Goal: Find specific page/section: Find specific page/section

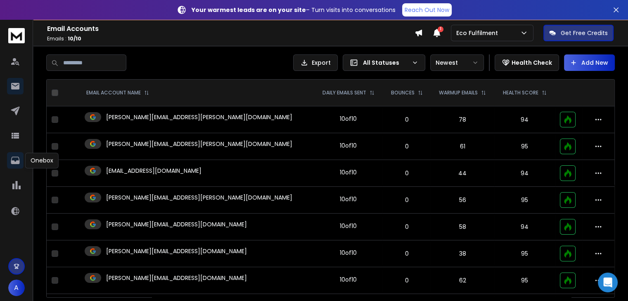
click at [12, 158] on icon at bounding box center [15, 160] width 9 height 7
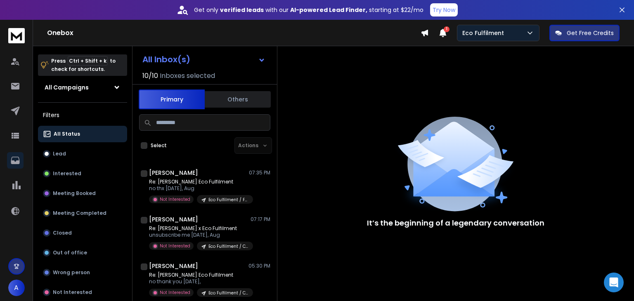
click at [479, 33] on p "Eco Fulfilment" at bounding box center [484, 33] width 45 height 8
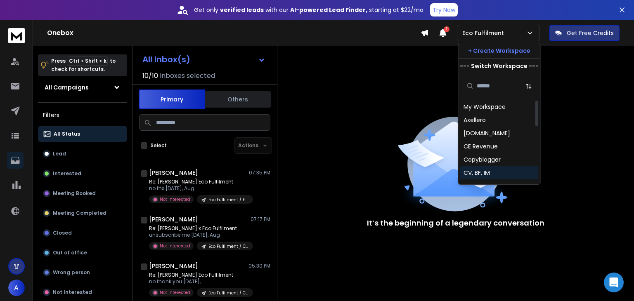
click at [505, 170] on div "CV, BF, IM" at bounding box center [499, 172] width 78 height 13
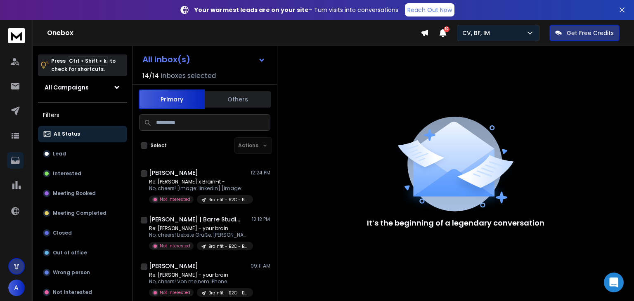
click at [498, 32] on div "CV, BF, IM" at bounding box center [498, 33] width 72 height 8
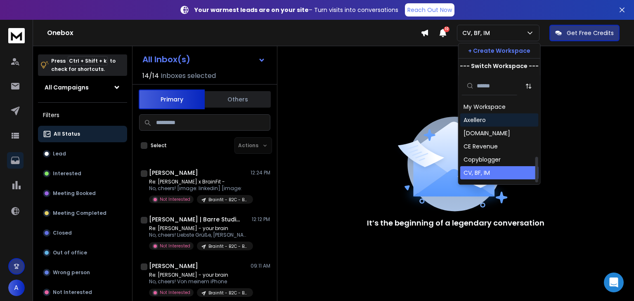
scroll to position [182, 0]
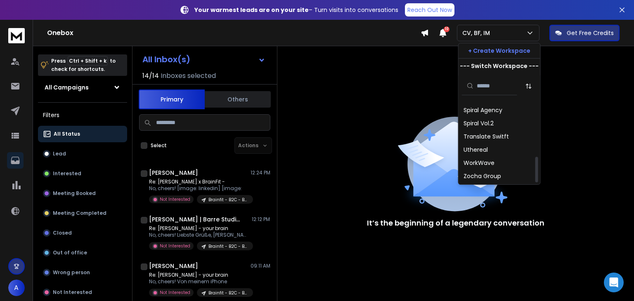
drag, startPoint x: 535, startPoint y: 109, endPoint x: 539, endPoint y: 195, distance: 85.5
click at [538, 182] on div at bounding box center [536, 170] width 3 height 26
click at [498, 164] on div "WorkWave" at bounding box center [499, 162] width 78 height 13
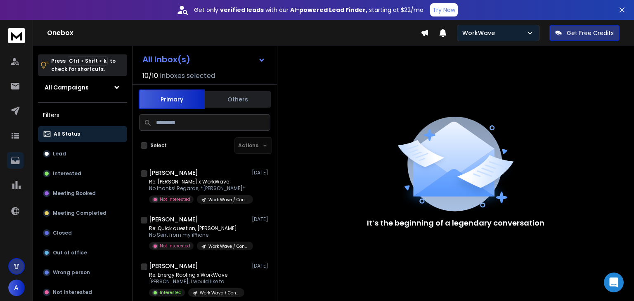
click at [489, 36] on p "WorkWave" at bounding box center [480, 33] width 36 height 8
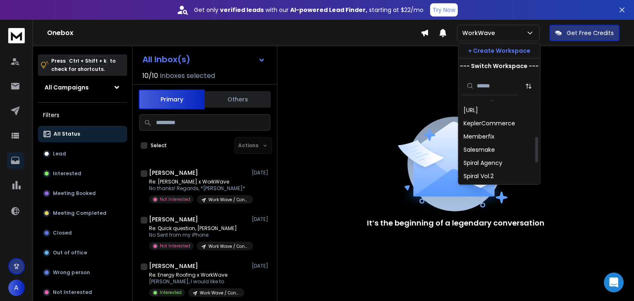
scroll to position [131, 0]
drag, startPoint x: 537, startPoint y: 111, endPoint x: 533, endPoint y: 151, distance: 40.6
click at [535, 151] on div at bounding box center [536, 155] width 3 height 26
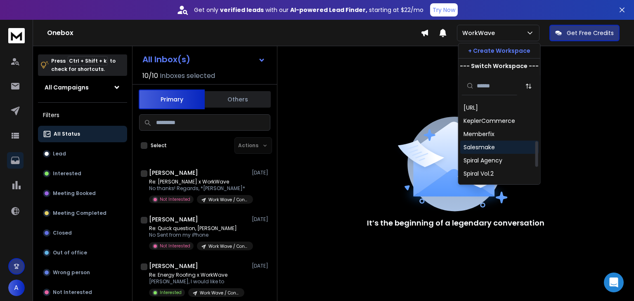
click at [513, 146] on div "Salesmake" at bounding box center [499, 147] width 78 height 13
